Goal: Task Accomplishment & Management: Manage account settings

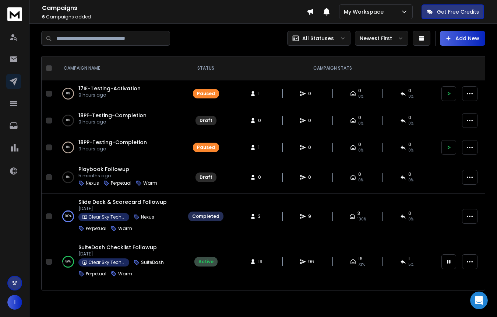
scroll to position [1, 0]
click at [47, 147] on button "button" at bounding box center [49, 147] width 6 height 6
click at [51, 120] on button "button" at bounding box center [49, 121] width 6 height 6
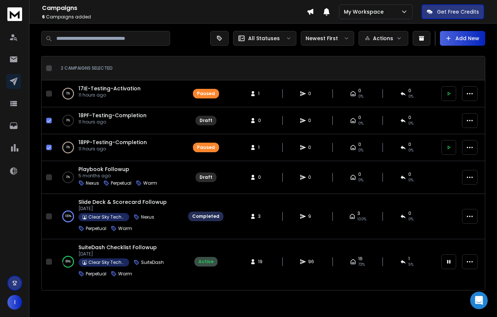
click at [48, 95] on button "button" at bounding box center [49, 94] width 6 height 6
click at [393, 34] on button "Actions" at bounding box center [384, 38] width 50 height 15
click at [382, 91] on p "Delete" at bounding box center [384, 90] width 17 height 7
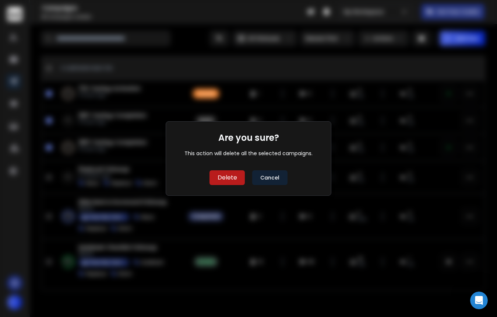
click at [233, 178] on p "delete" at bounding box center [228, 177] width 20 height 9
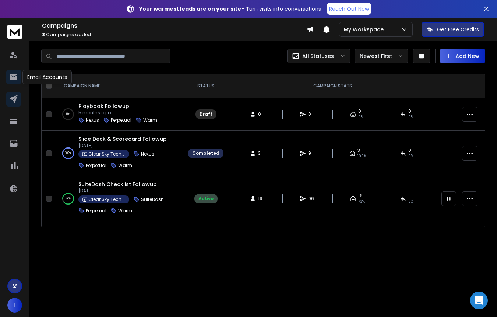
click at [19, 78] on link at bounding box center [13, 77] width 15 height 15
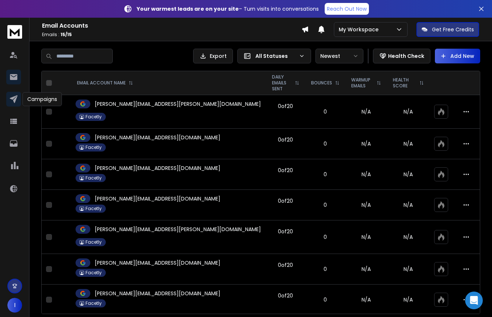
click at [11, 98] on icon at bounding box center [14, 99] width 8 height 8
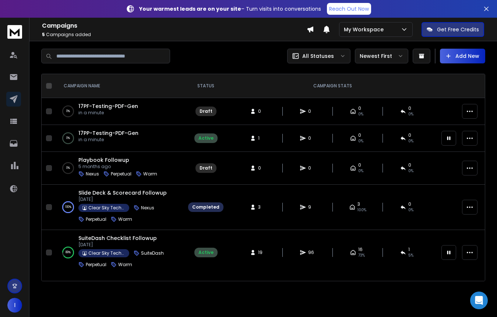
click at [449, 138] on icon at bounding box center [449, 138] width 7 height 7
